Goal: Information Seeking & Learning: Learn about a topic

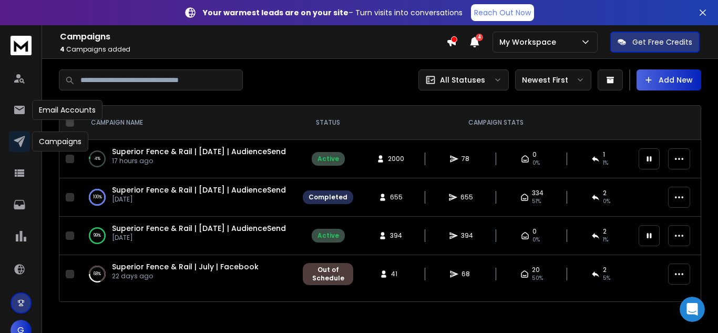
scroll to position [2, 0]
click at [19, 143] on icon at bounding box center [19, 141] width 11 height 11
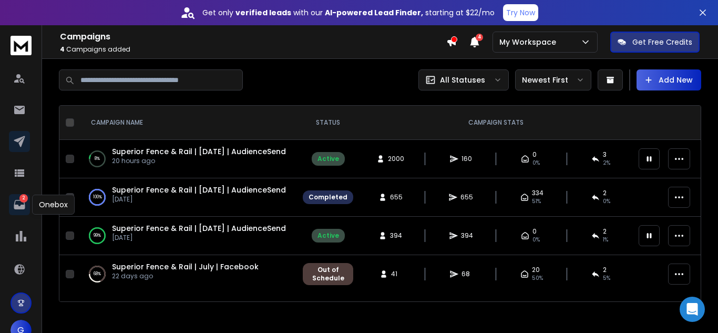
click at [17, 206] on icon at bounding box center [19, 204] width 11 height 9
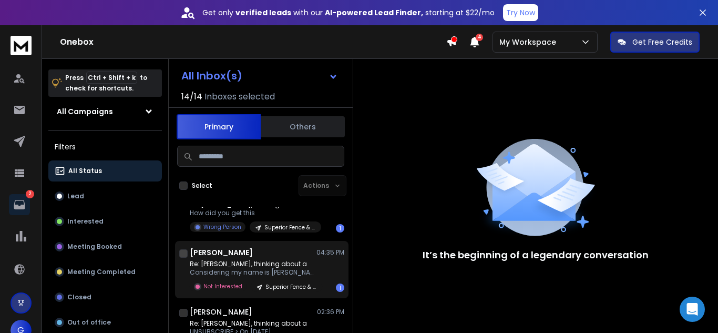
scroll to position [53, 0]
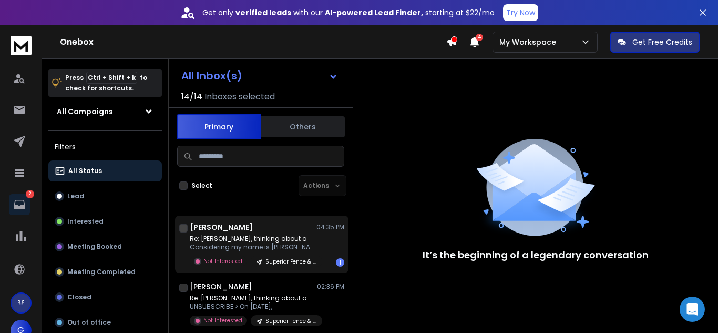
click at [235, 237] on p "Re: [PERSON_NAME], thinking about a" at bounding box center [253, 238] width 126 height 8
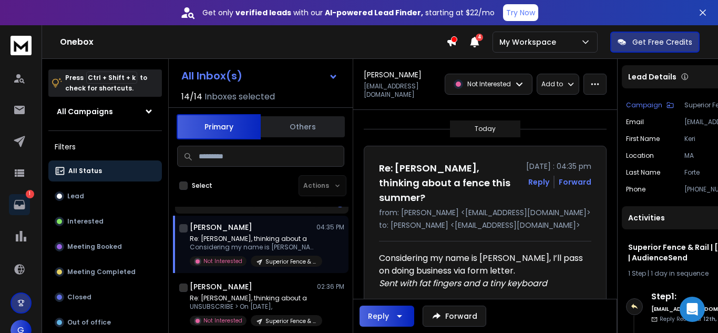
scroll to position [0, 0]
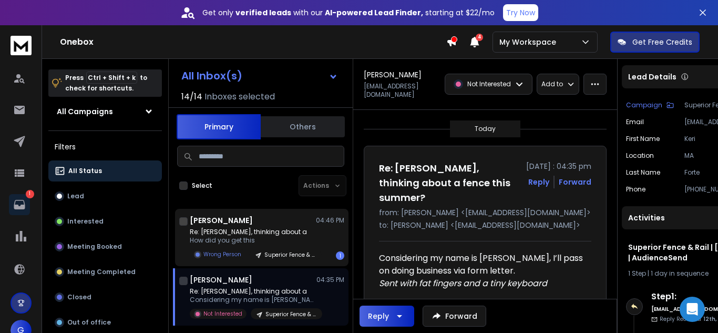
click at [229, 237] on p "How did you get this" at bounding box center [253, 240] width 126 height 8
